Goal: Navigation & Orientation: Understand site structure

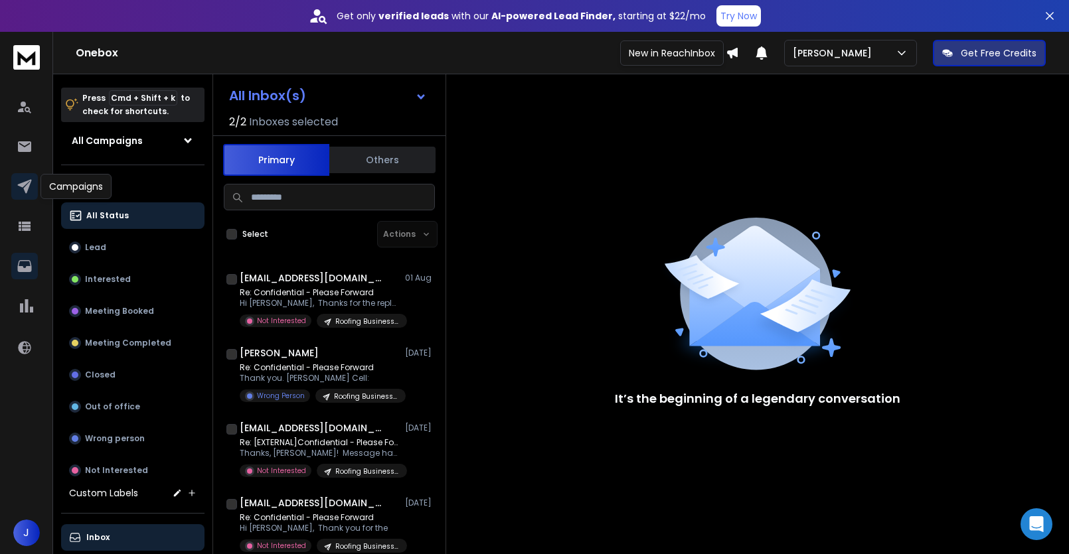
click at [27, 185] on icon at bounding box center [24, 186] width 14 height 14
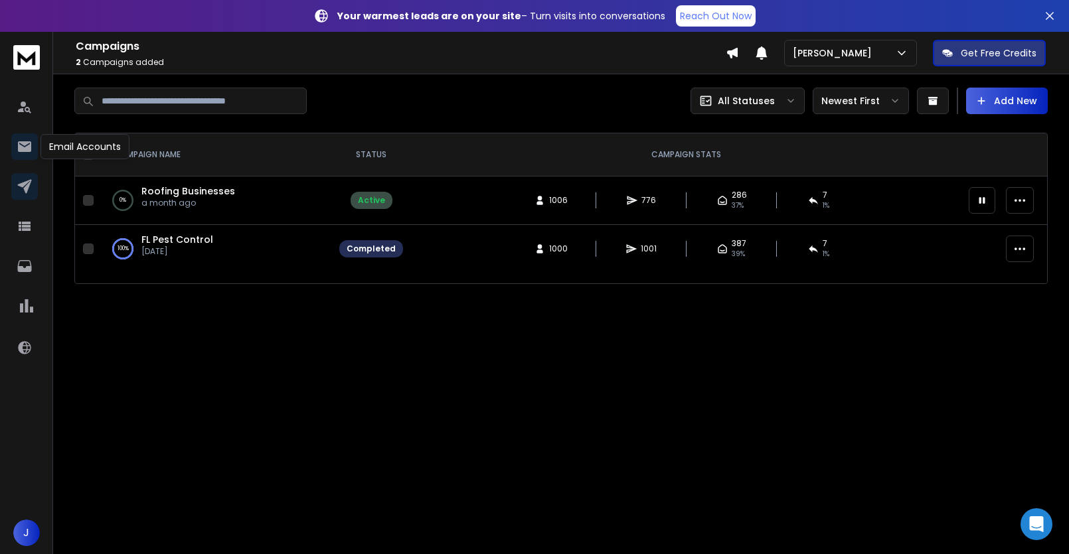
click at [25, 147] on icon at bounding box center [25, 147] width 16 height 16
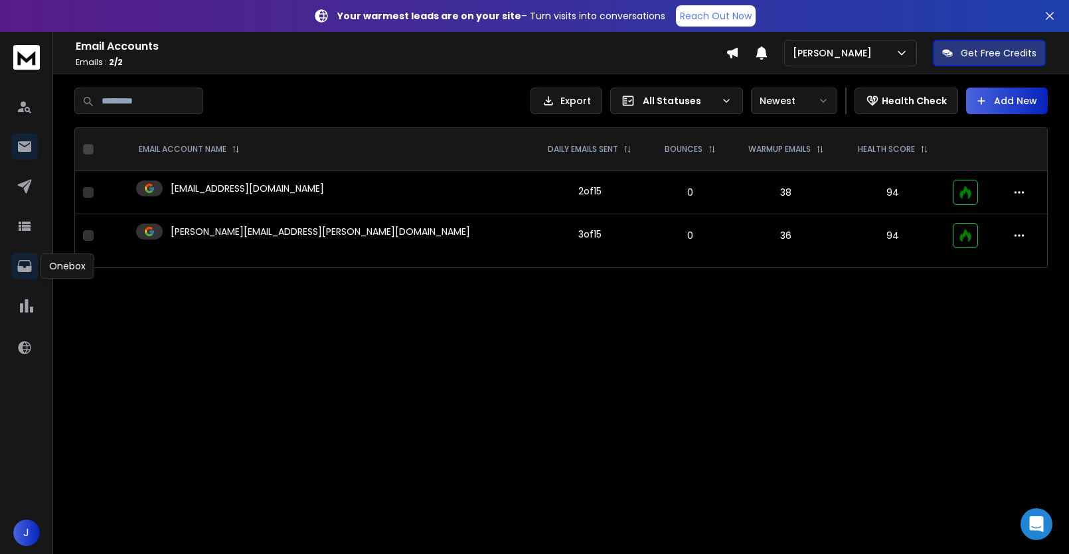
click at [22, 265] on icon at bounding box center [25, 266] width 16 height 16
